Goal: Communication & Community: Ask a question

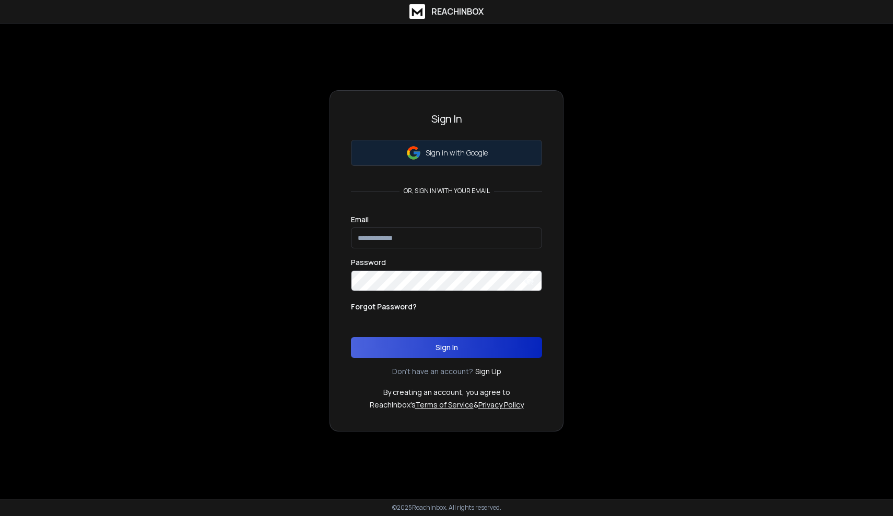
click at [459, 144] on button "Sign in with Google" at bounding box center [446, 153] width 191 height 26
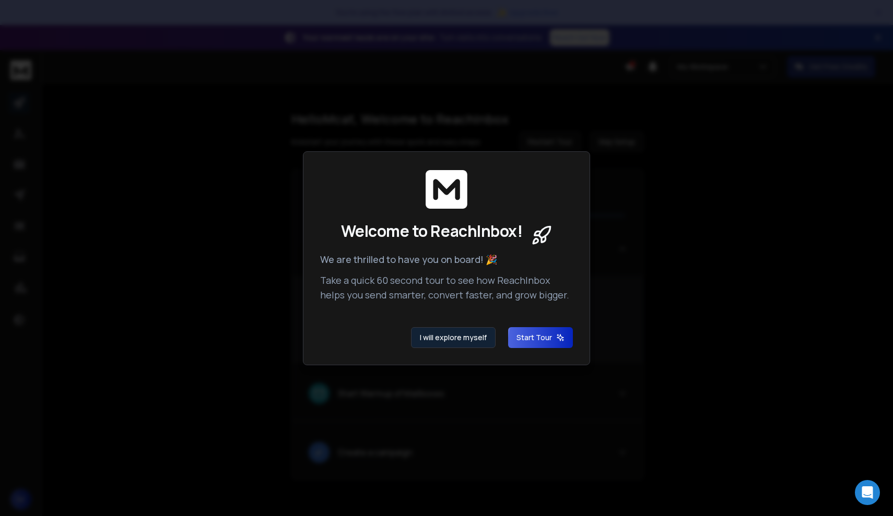
click at [477, 337] on button "I will explore myself" at bounding box center [453, 337] width 85 height 21
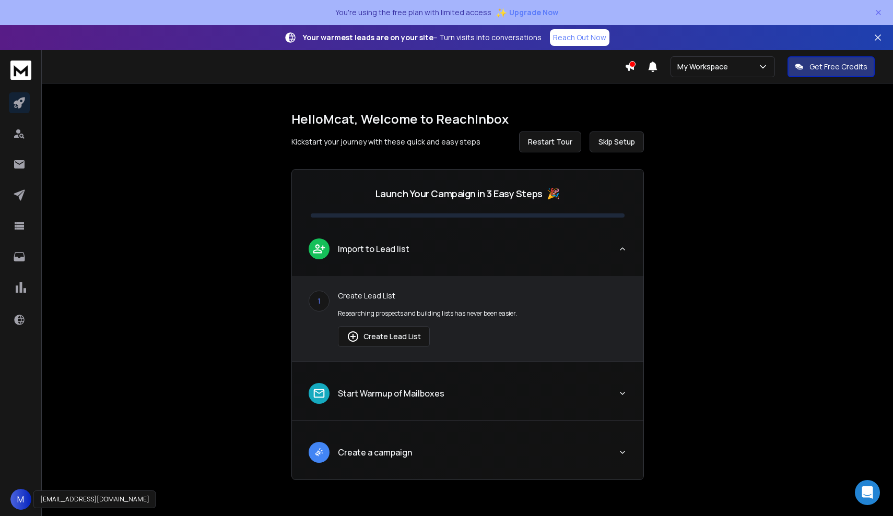
click at [28, 498] on span "M" at bounding box center [20, 499] width 21 height 21
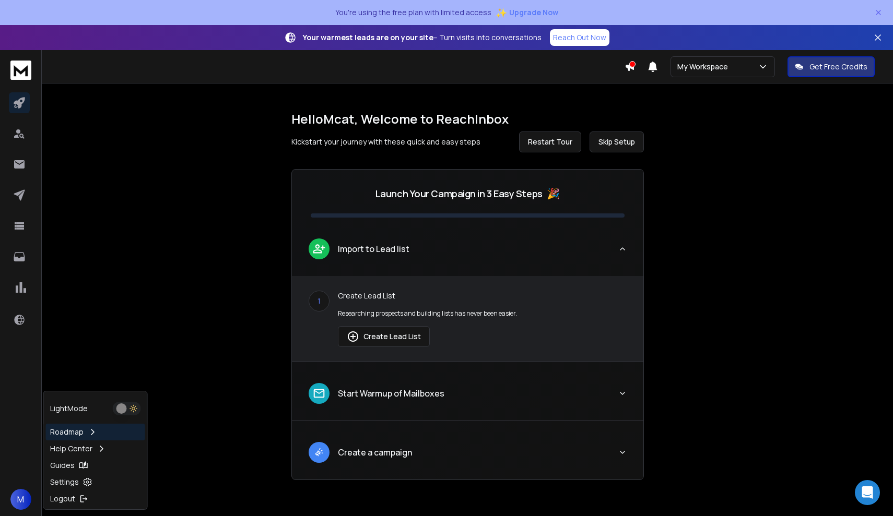
click at [74, 431] on p "Roadmap" at bounding box center [66, 432] width 33 height 10
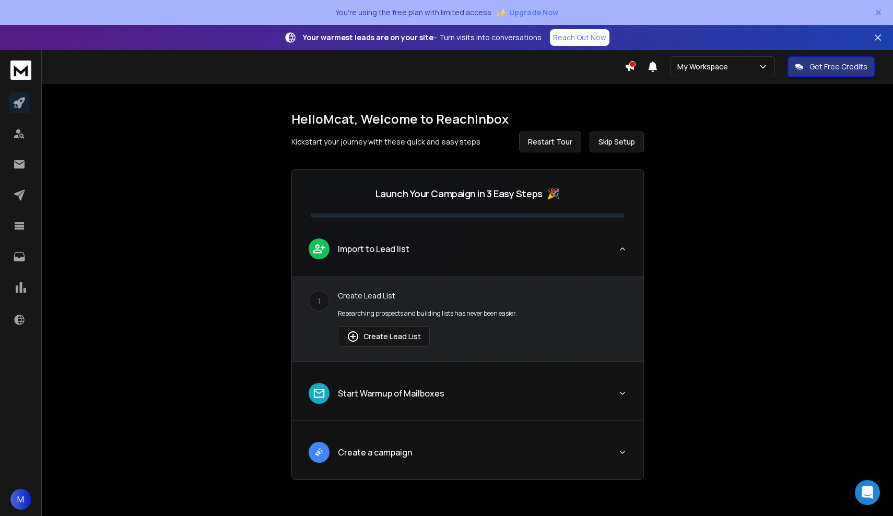
click at [22, 67] on img at bounding box center [20, 70] width 21 height 19
click at [24, 494] on span "M" at bounding box center [20, 499] width 21 height 21
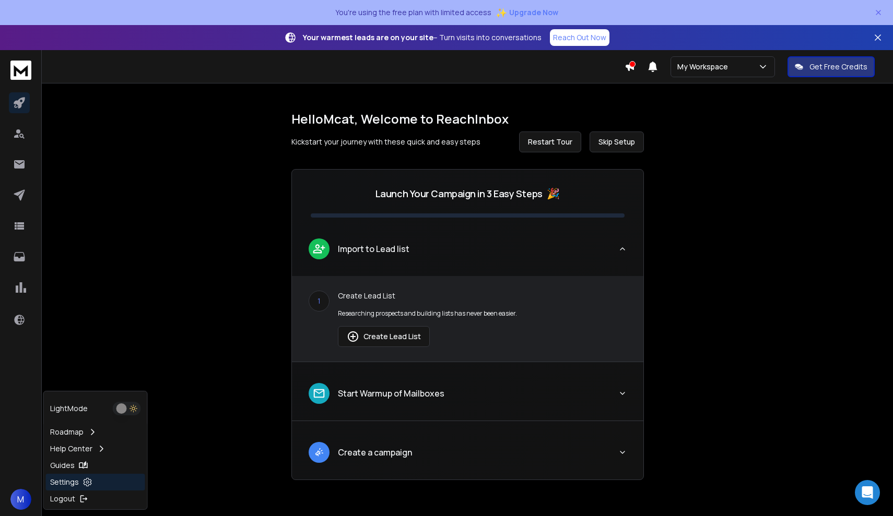
click at [72, 488] on div "Settings" at bounding box center [95, 482] width 99 height 17
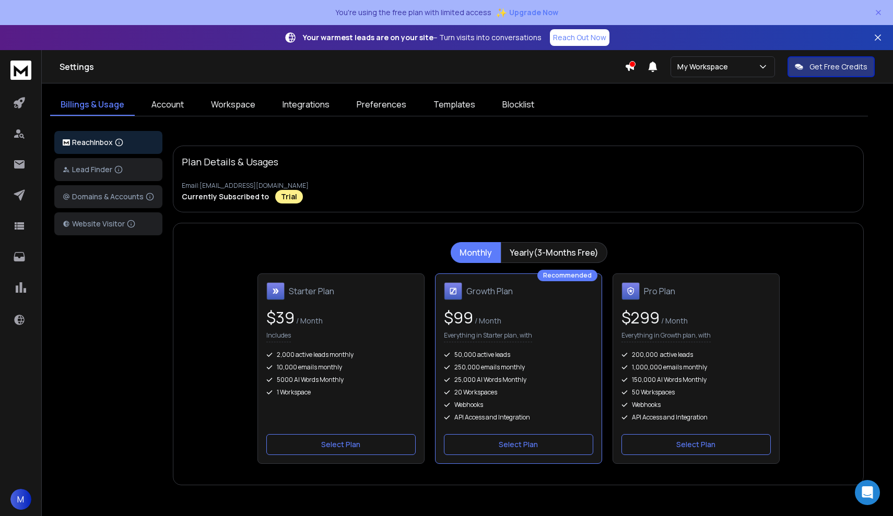
click at [166, 96] on link "Account" at bounding box center [167, 105] width 53 height 22
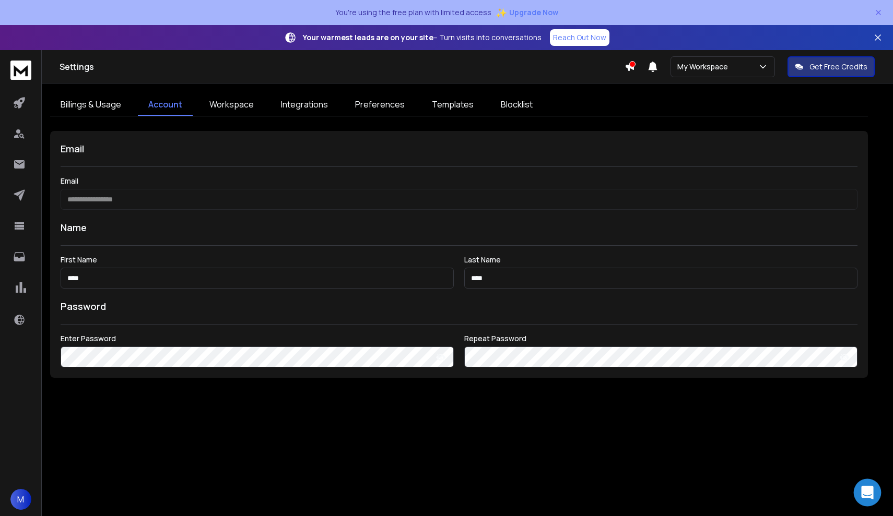
click at [872, 500] on div "Open Intercom Messenger" at bounding box center [868, 493] width 28 height 28
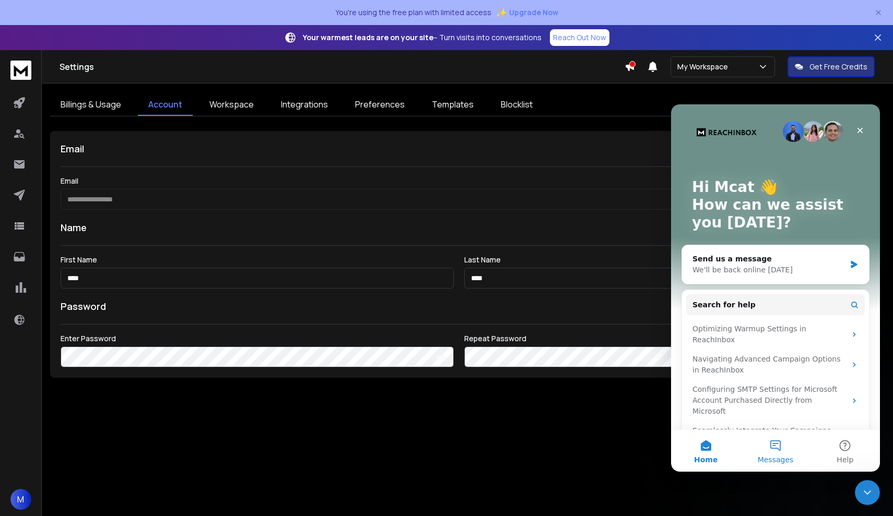
click at [770, 447] on button "Messages" at bounding box center [774, 451] width 69 height 42
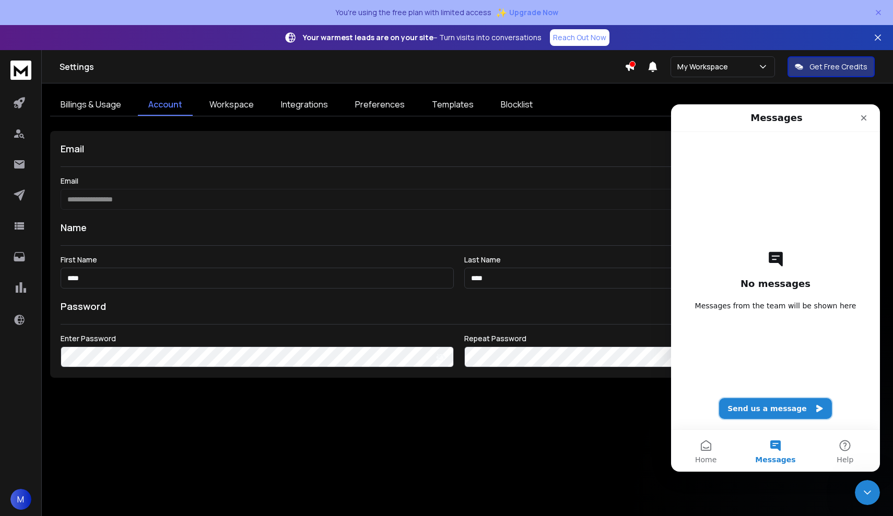
click at [758, 410] on button "Send us a message" at bounding box center [775, 408] width 113 height 21
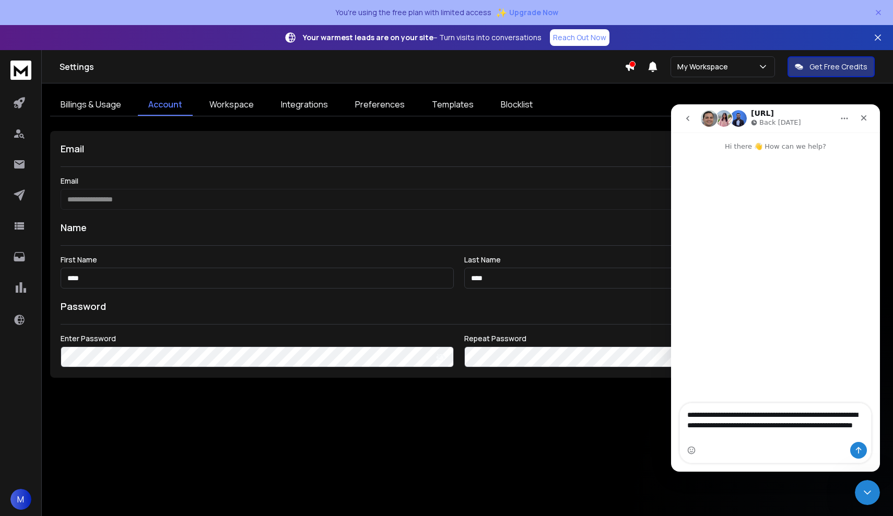
type textarea "**********"
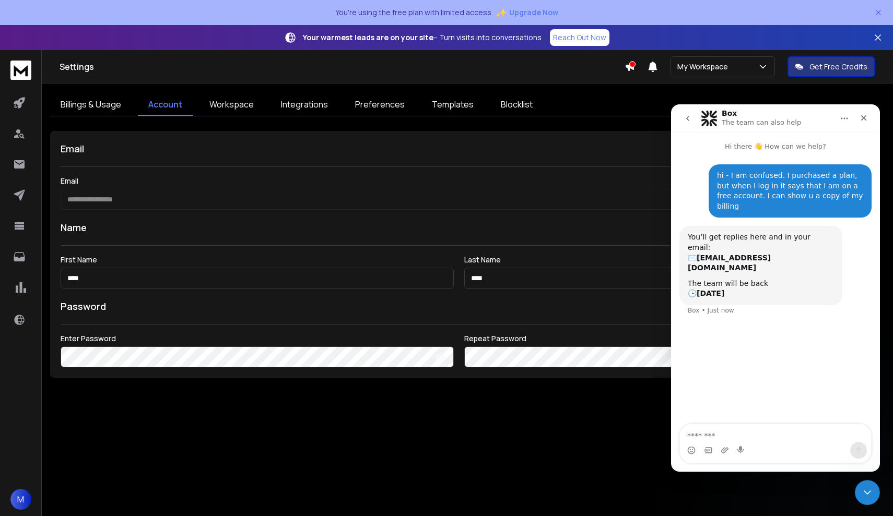
click at [773, 232] on div "You’ll get replies here and in your email: ✉️ [EMAIL_ADDRESS][DOMAIN_NAME]" at bounding box center [761, 252] width 146 height 41
click at [708, 289] on b "[DATE]" at bounding box center [711, 293] width 28 height 8
click at [727, 439] on textarea "Message…" at bounding box center [775, 433] width 191 height 18
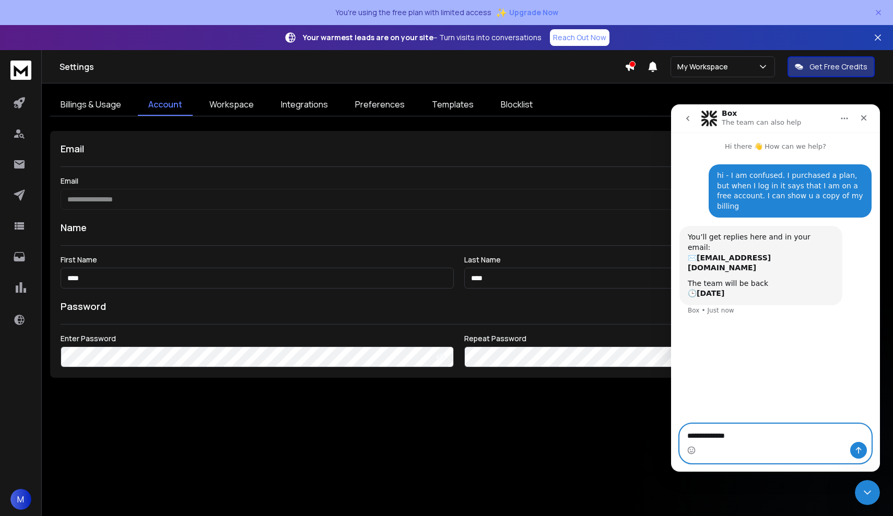
type textarea "**********"
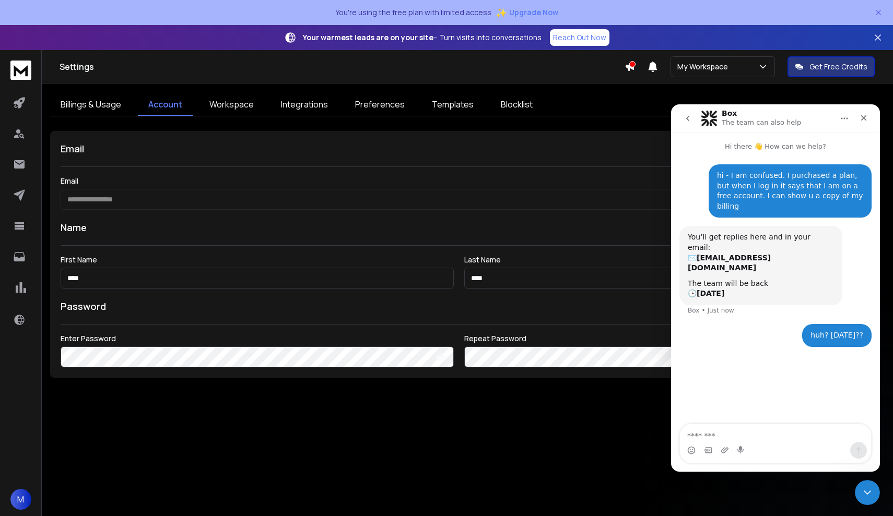
click at [700, 442] on div "Intercom messenger" at bounding box center [775, 450] width 191 height 17
click at [689, 117] on icon "go back" at bounding box center [687, 118] width 3 height 5
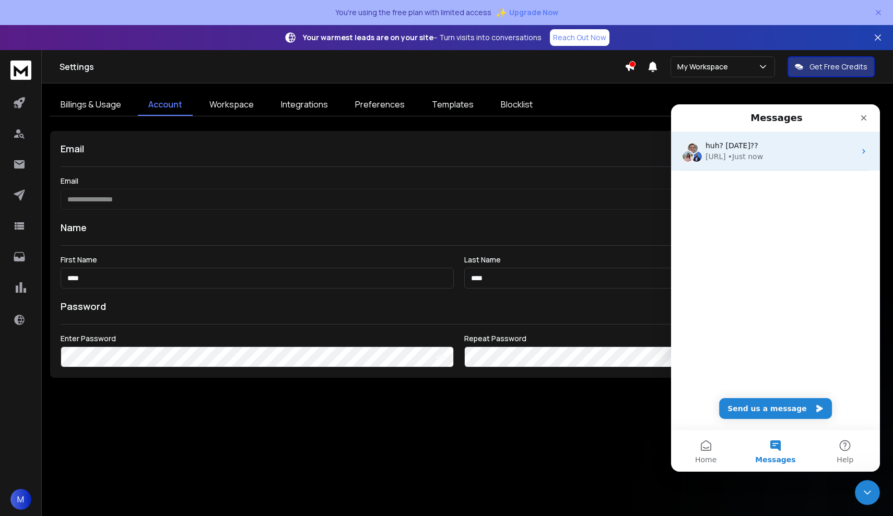
click at [711, 151] on div "ReachInbox.ai" at bounding box center [715, 156] width 20 height 11
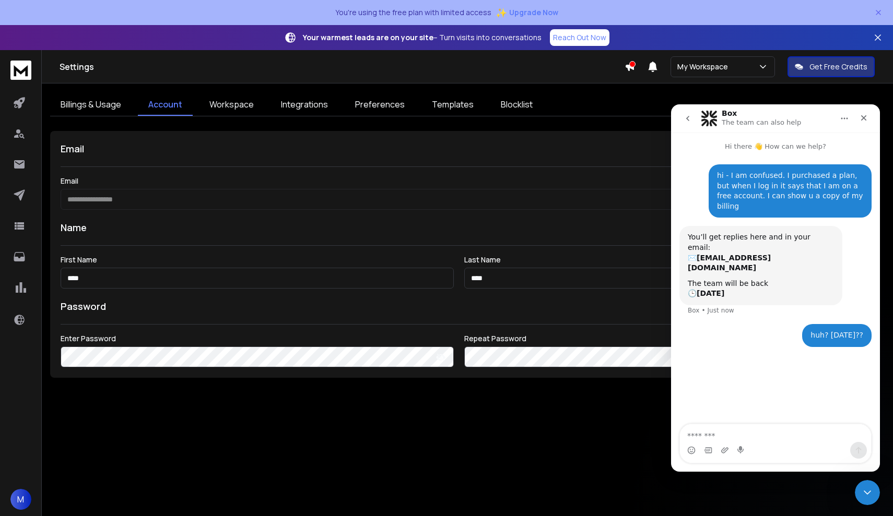
click at [687, 122] on icon "go back" at bounding box center [687, 118] width 8 height 8
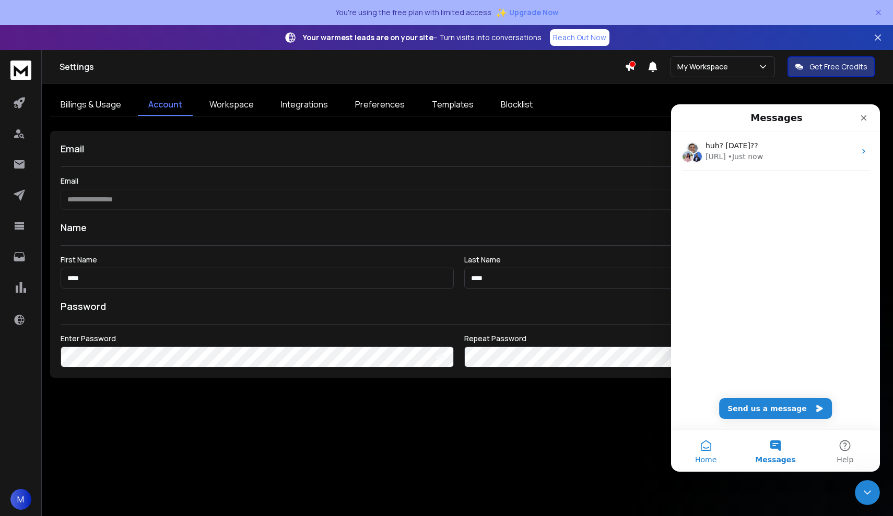
click at [703, 455] on button "Home" at bounding box center [705, 451] width 69 height 42
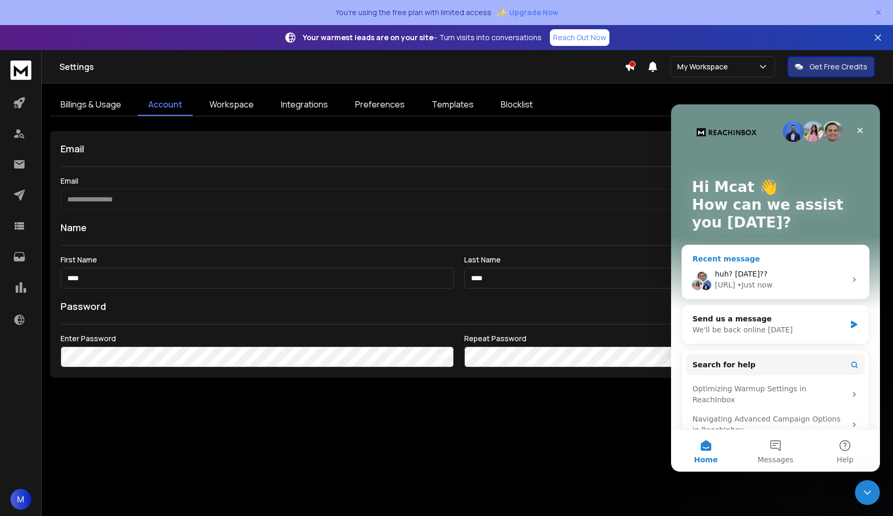
click at [772, 288] on div "• Just now" at bounding box center [754, 285] width 35 height 11
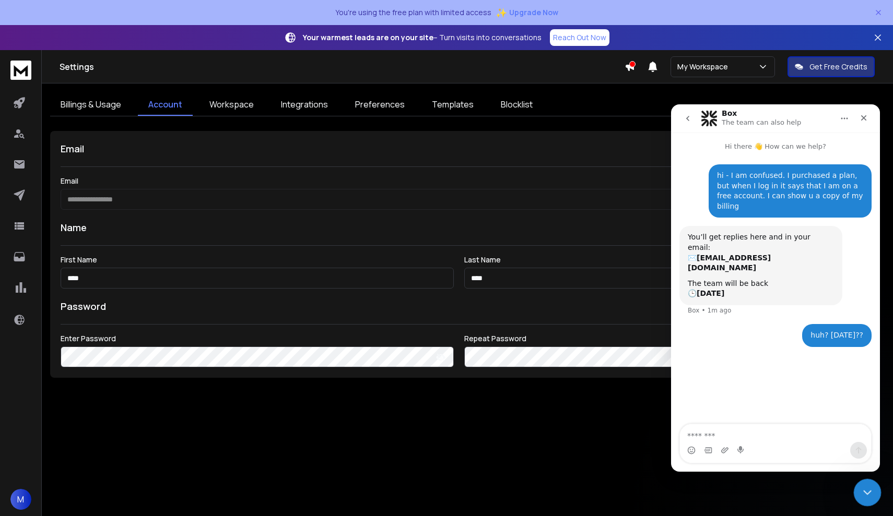
click at [863, 489] on icon "Close Intercom Messenger" at bounding box center [865, 491] width 13 height 13
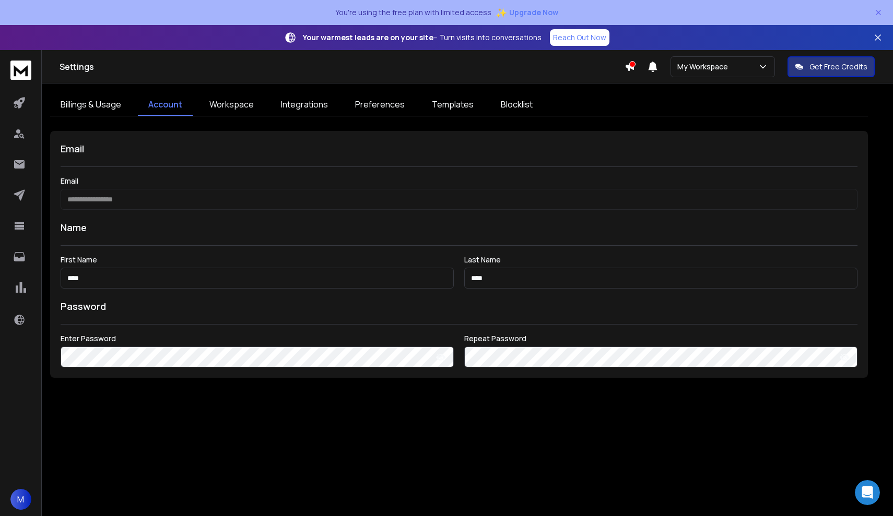
click at [17, 72] on img at bounding box center [20, 70] width 21 height 19
